Goal: Task Accomplishment & Management: Manage account settings

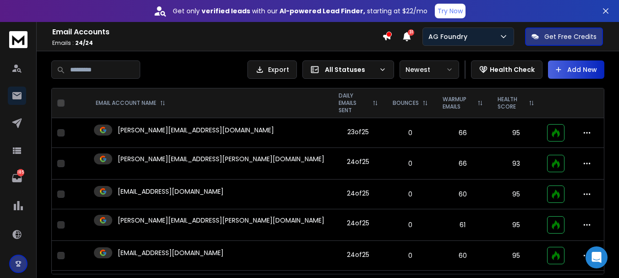
click at [448, 37] on p "AG Foundry" at bounding box center [449, 36] width 43 height 9
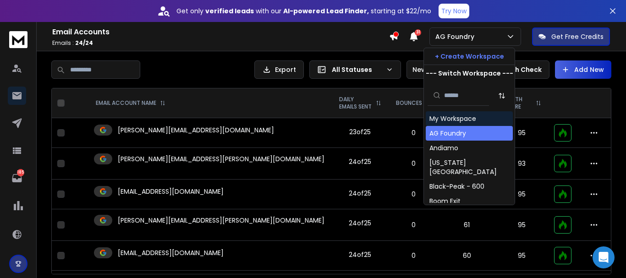
click at [613, 10] on div "Get only verified leads with our AI-powered Lead Finder, starting at $22/mo Try…" at bounding box center [313, 11] width 626 height 22
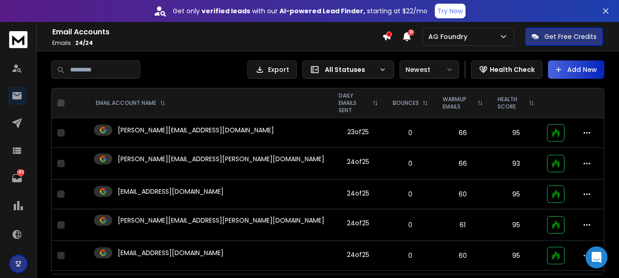
click at [607, 12] on icon at bounding box center [605, 10] width 5 height 5
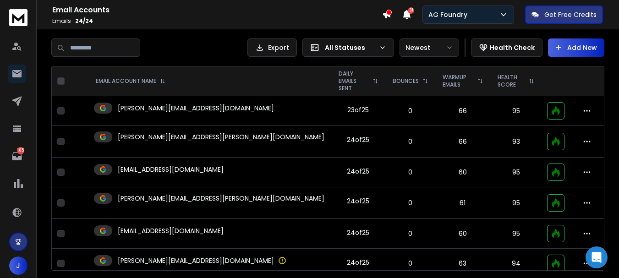
click at [490, 17] on div "AG Foundry" at bounding box center [468, 14] width 80 height 9
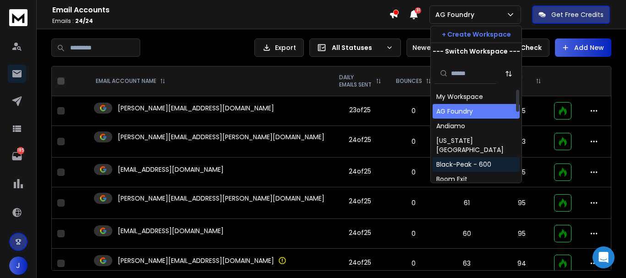
click at [460, 160] on div "Black-Peak - 600" at bounding box center [463, 164] width 55 height 9
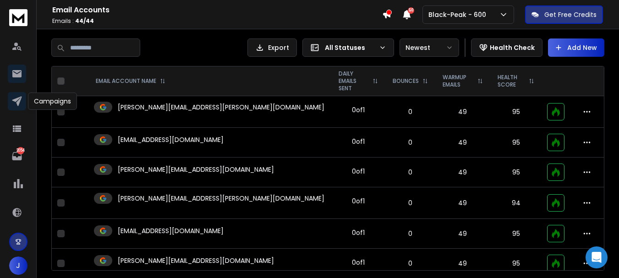
click at [18, 97] on icon at bounding box center [16, 101] width 11 height 11
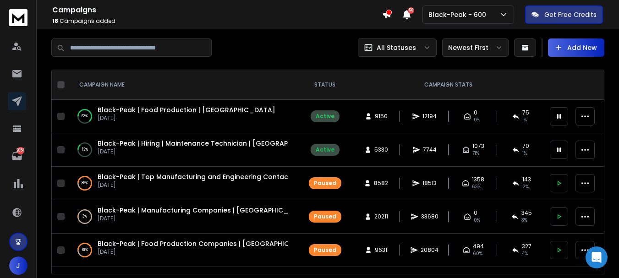
click at [170, 144] on span "Black-Peak | Hiring | Maintenance Technician | [GEOGRAPHIC_DATA]" at bounding box center [212, 143] width 228 height 9
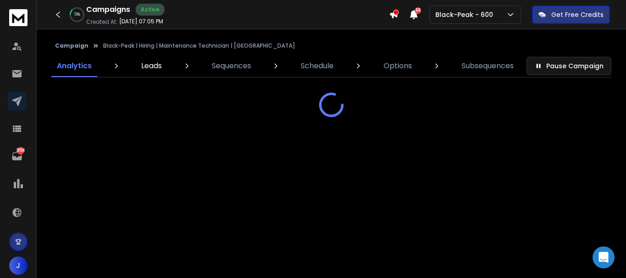
click at [157, 63] on p "Leads" at bounding box center [151, 65] width 21 height 11
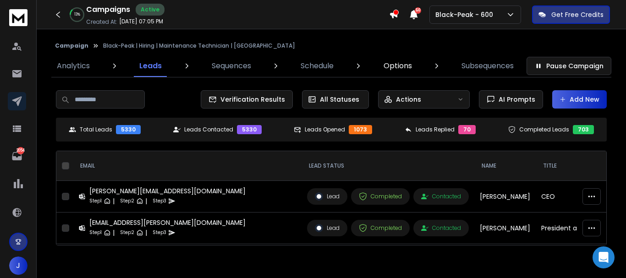
click at [402, 68] on p "Options" at bounding box center [397, 65] width 28 height 11
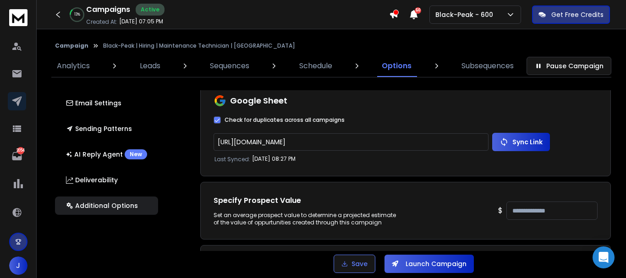
scroll to position [1782, 0]
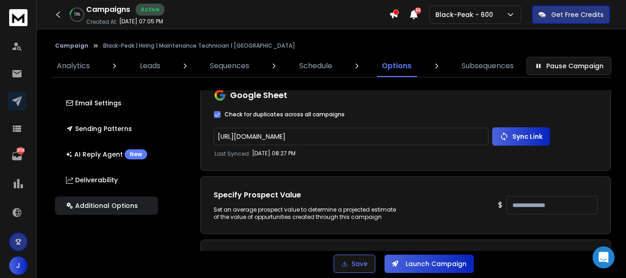
click at [285, 132] on link "[URL][DOMAIN_NAME]" at bounding box center [252, 136] width 68 height 9
click at [145, 66] on p "Leads" at bounding box center [150, 65] width 21 height 11
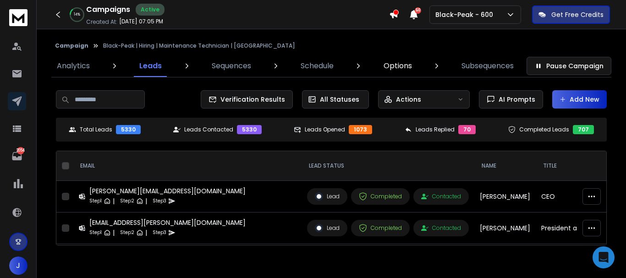
click at [413, 69] on link "Options" at bounding box center [397, 66] width 39 height 22
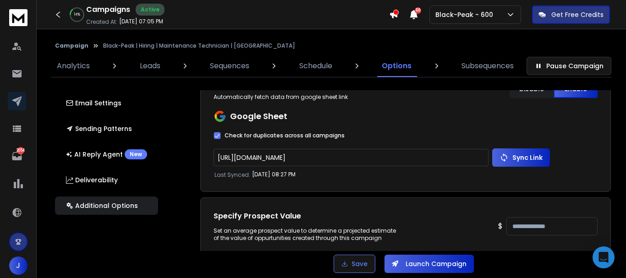
scroll to position [1720, 0]
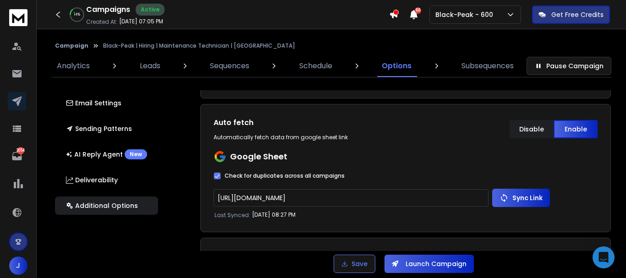
click at [494, 189] on button "Sync Link" at bounding box center [521, 198] width 58 height 18
click at [415, 267] on button "Launch Campaign" at bounding box center [428, 264] width 89 height 18
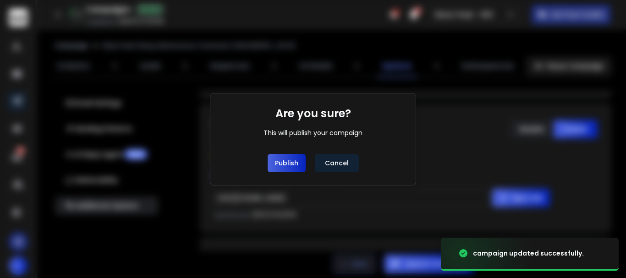
click at [289, 165] on button "Publish" at bounding box center [287, 163] width 38 height 18
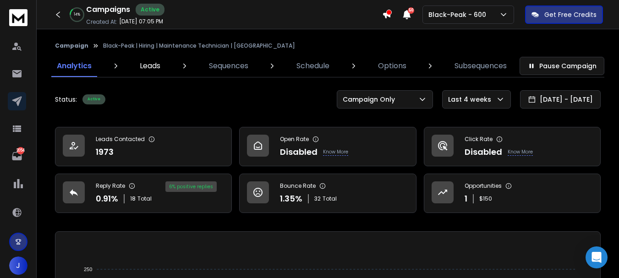
click at [152, 66] on p "Leads" at bounding box center [150, 65] width 21 height 11
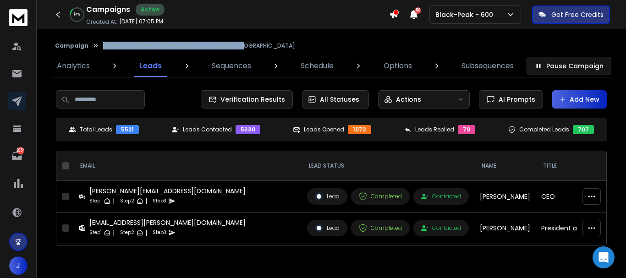
drag, startPoint x: 100, startPoint y: 44, endPoint x: 257, endPoint y: 47, distance: 157.6
click at [257, 47] on div "Campaign Black-Peak | Hiring | Maintenance Technician | USA" at bounding box center [331, 45] width 560 height 15
copy p "Black-Peak | Hiring | Maintenance Technician | [GEOGRAPHIC_DATA]"
click at [16, 76] on icon at bounding box center [16, 73] width 9 height 7
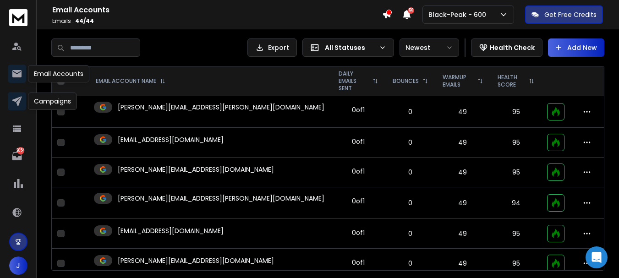
click at [18, 106] on icon at bounding box center [16, 101] width 11 height 11
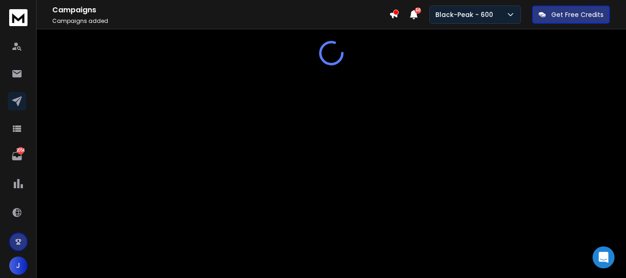
click at [514, 15] on icon "button" at bounding box center [510, 14] width 9 height 9
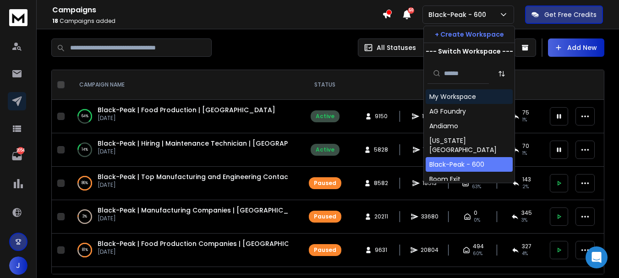
click at [292, 40] on div at bounding box center [189, 47] width 277 height 18
